Goal: Navigation & Orientation: Find specific page/section

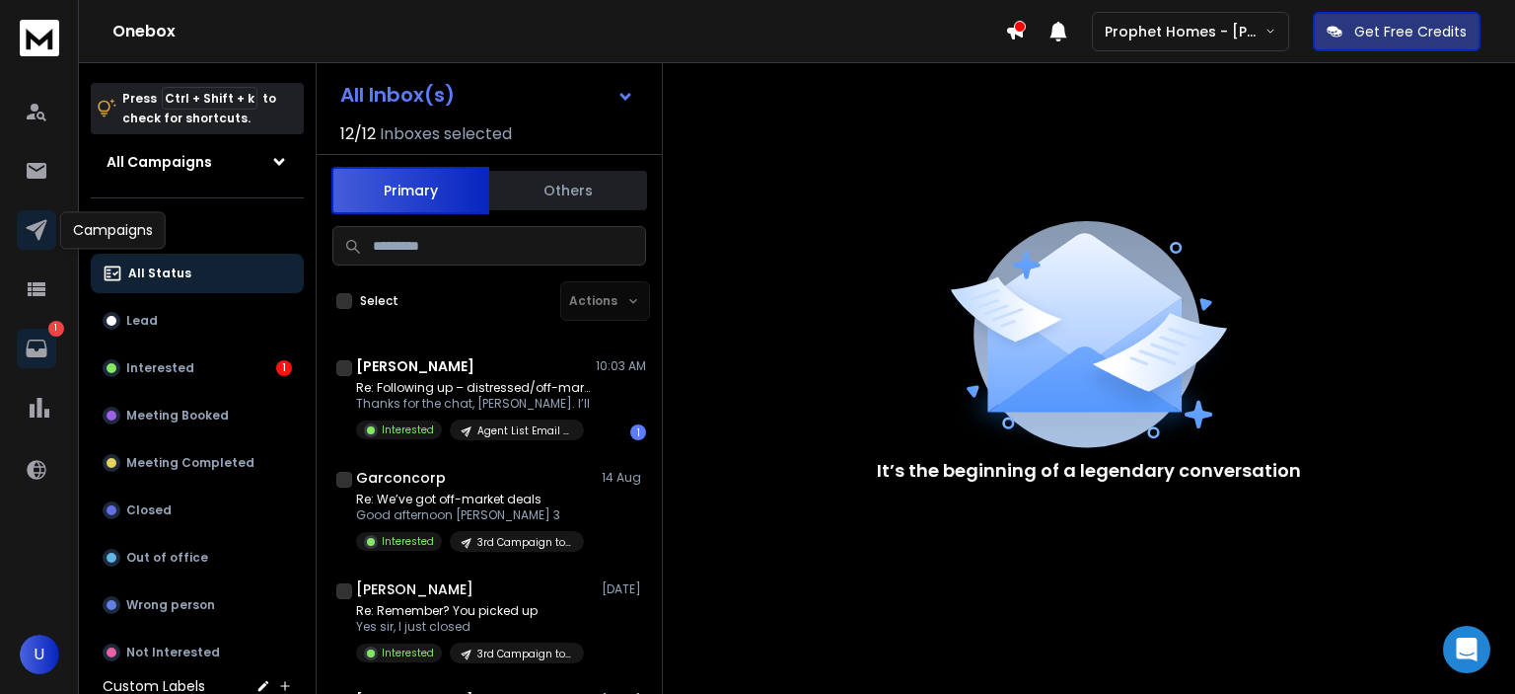
click at [43, 240] on icon at bounding box center [37, 230] width 24 height 24
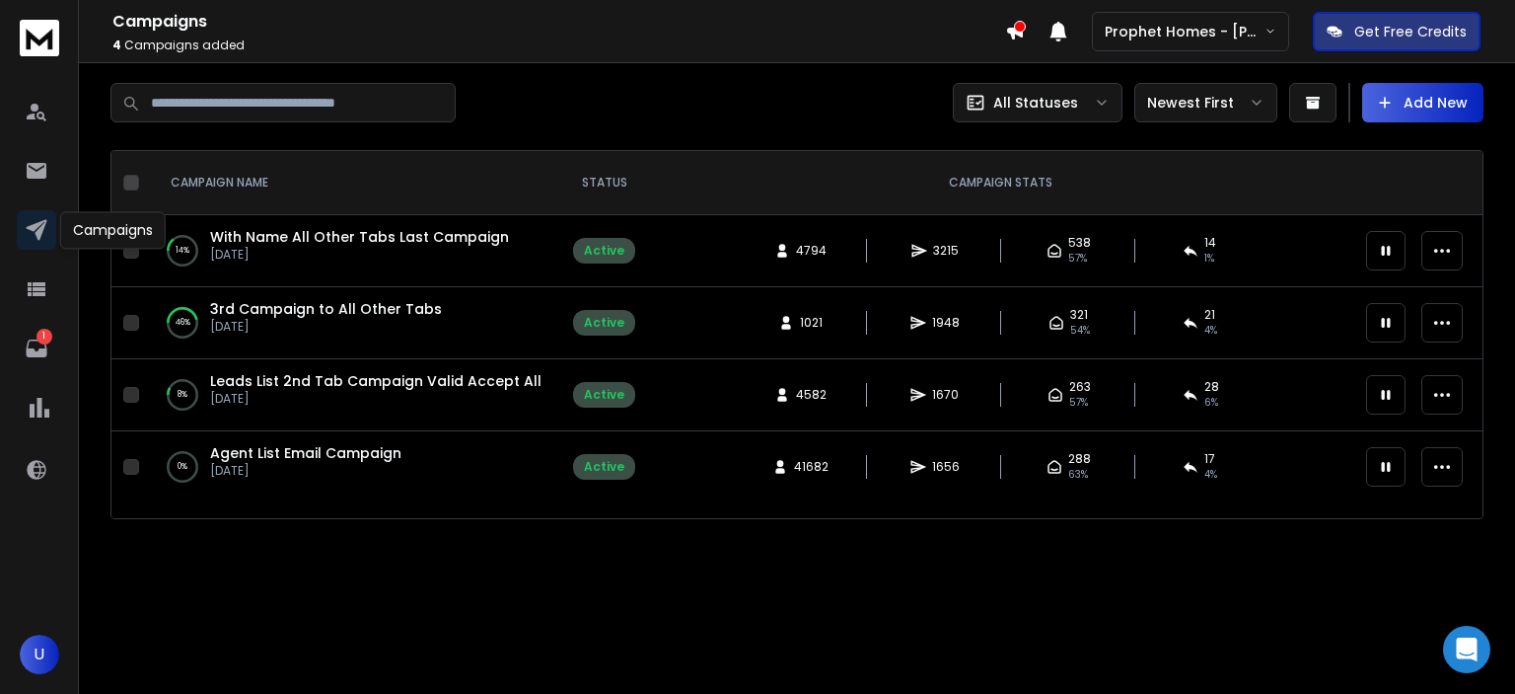
click at [43, 240] on icon at bounding box center [37, 230] width 24 height 24
click at [602, 132] on div "Campaigns 4 Campaigns Added All Statuses Newest First Add New CAMPAIGN NAME STA…" at bounding box center [797, 301] width 1373 height 436
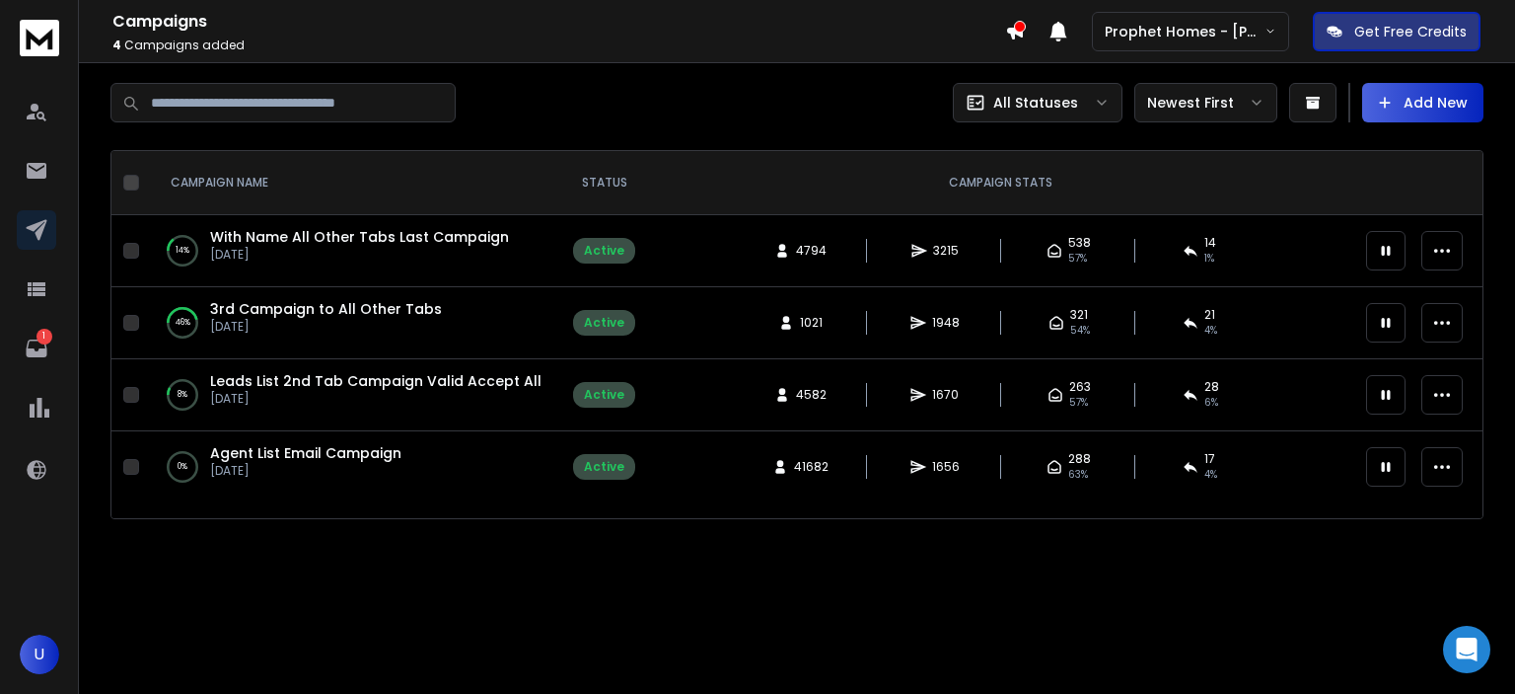
click at [786, 93] on div at bounding box center [454, 102] width 687 height 39
click at [855, 94] on div "Campaigns 4 Campaigns Added All Statuses Newest First Add New" at bounding box center [1140, 102] width 687 height 39
click at [36, 234] on icon at bounding box center [36, 229] width 21 height 21
